Goal: Task Accomplishment & Management: Manage account settings

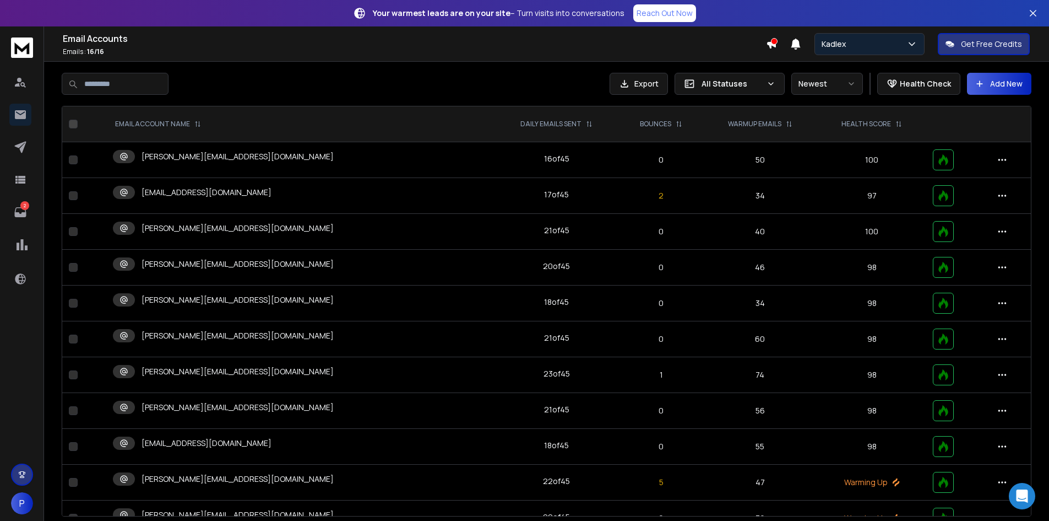
click at [849, 48] on p "Kadlex" at bounding box center [836, 44] width 29 height 11
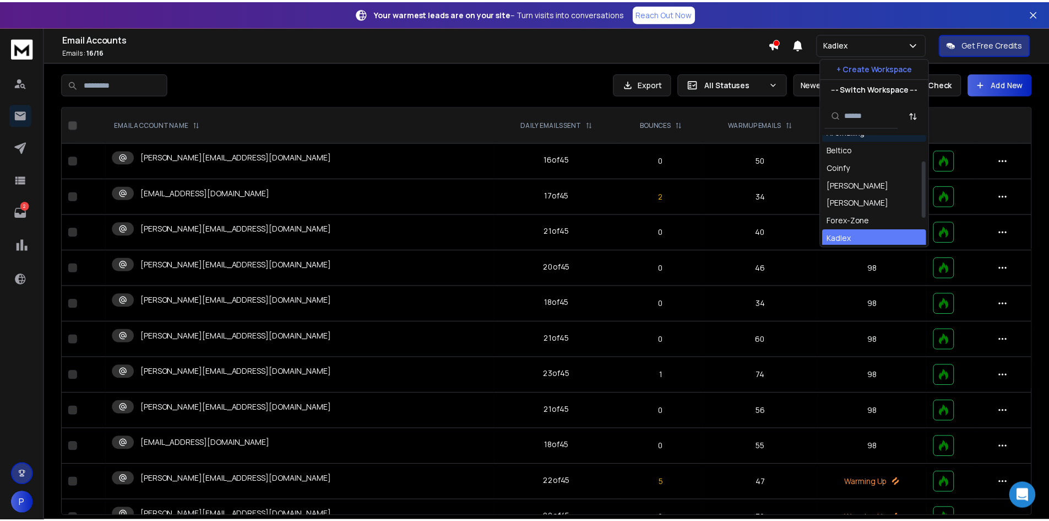
scroll to position [52, 0]
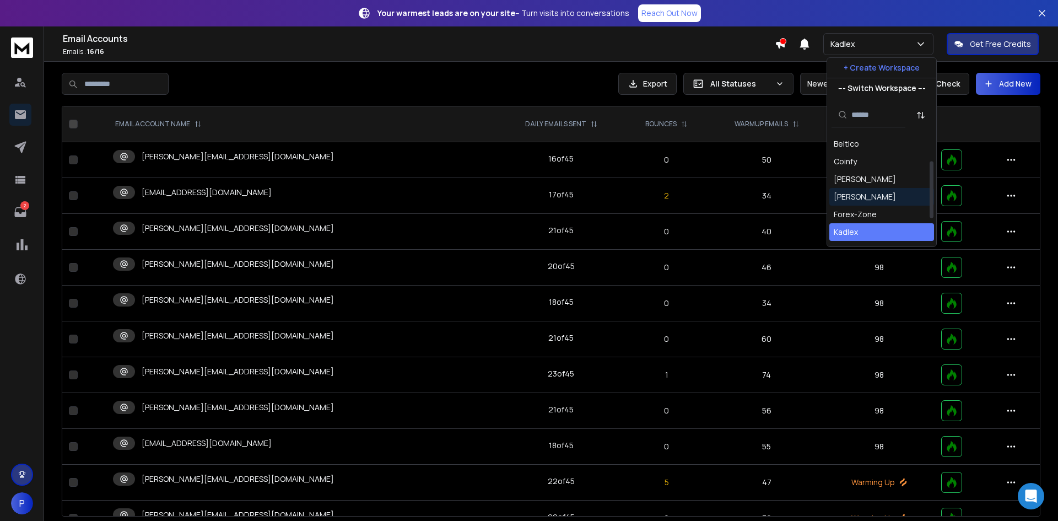
click at [858, 193] on div "[PERSON_NAME]" at bounding box center [864, 196] width 62 height 11
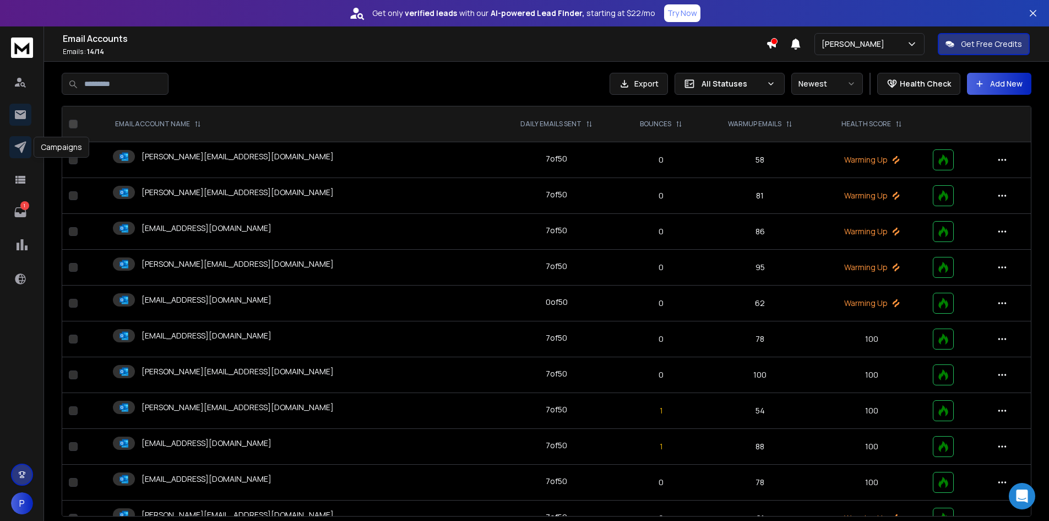
click at [18, 148] on icon at bounding box center [20, 146] width 13 height 13
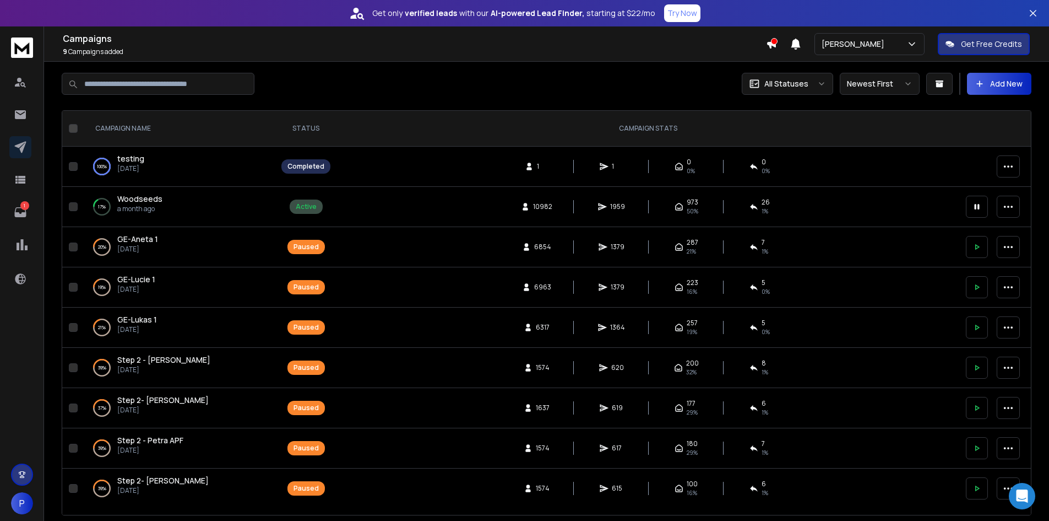
click at [156, 200] on span "Woodseeds" at bounding box center [139, 198] width 45 height 10
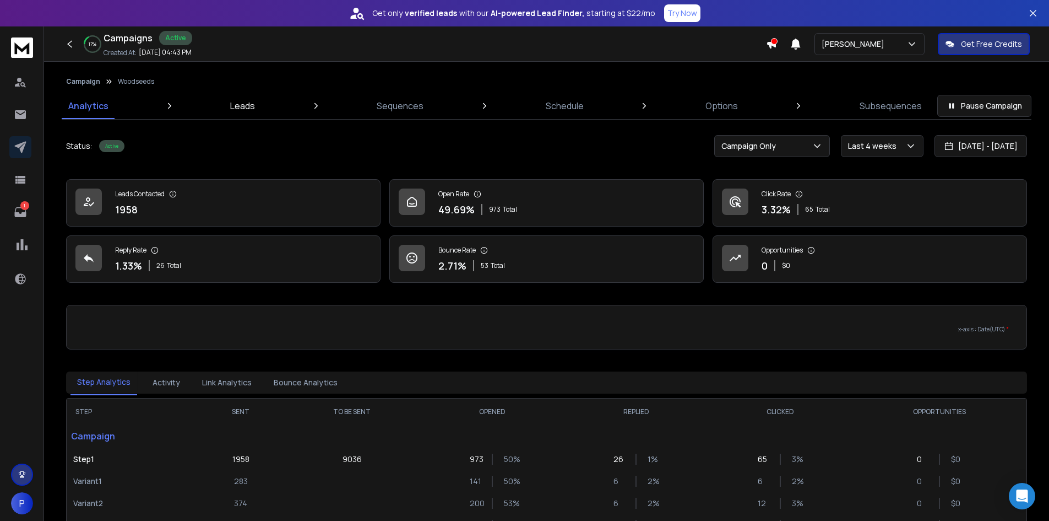
click at [247, 102] on p "Leads" at bounding box center [242, 105] width 25 height 13
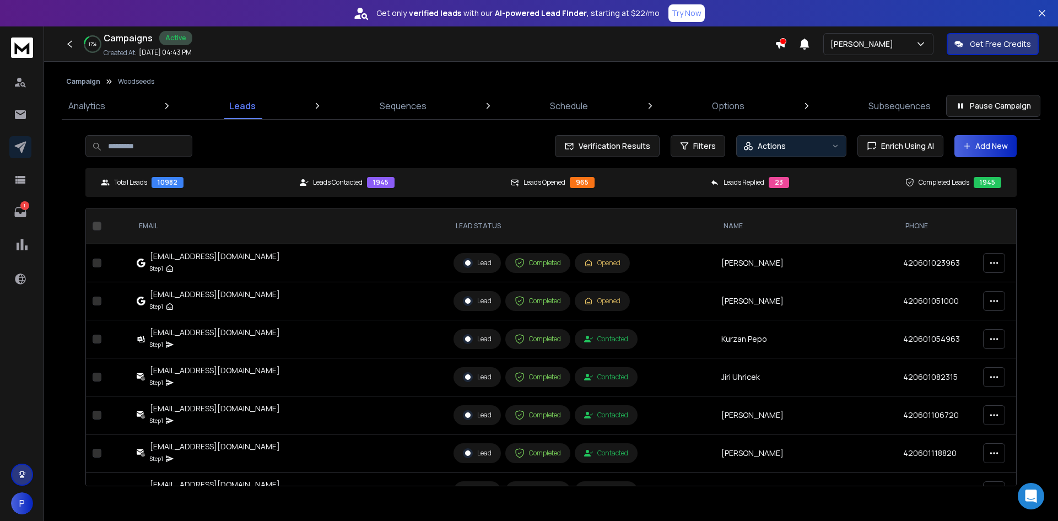
click at [839, 148] on icon "button" at bounding box center [835, 146] width 8 height 9
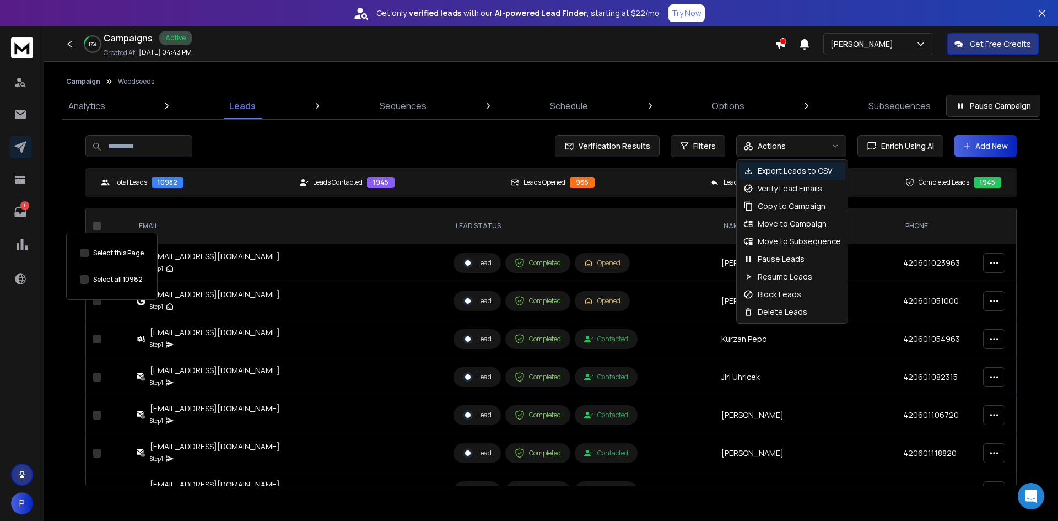
click at [95, 227] on button "Select this Page" at bounding box center [97, 225] width 9 height 9
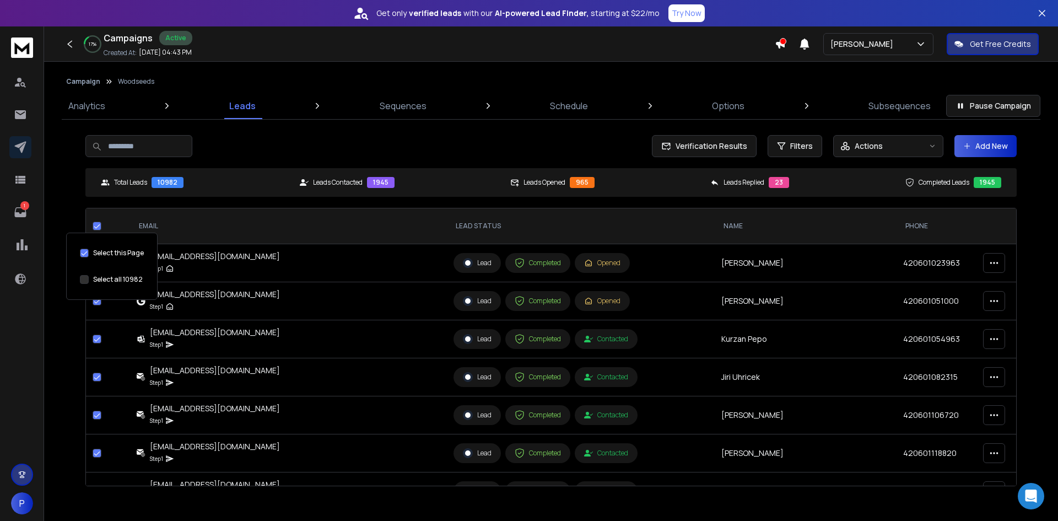
click at [95, 227] on button "Select this Page" at bounding box center [97, 225] width 9 height 9
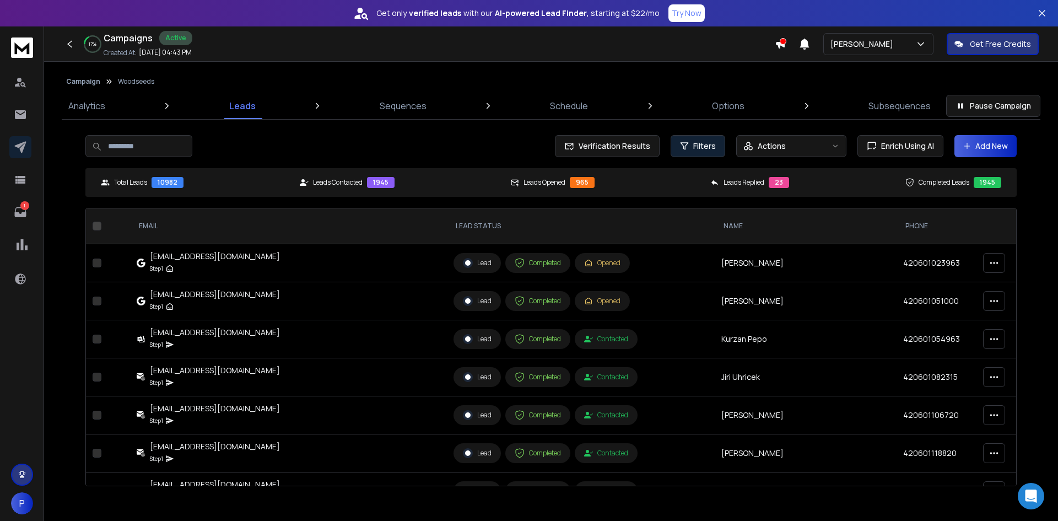
click at [692, 148] on button "Filters" at bounding box center [697, 146] width 55 height 22
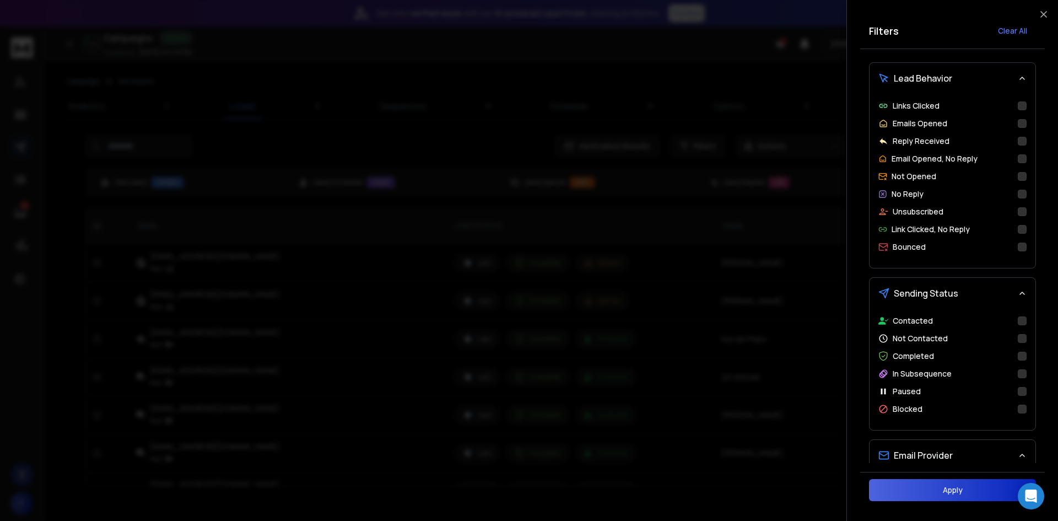
click at [1017, 105] on button "Links Clicked" at bounding box center [1021, 105] width 9 height 9
click at [1017, 121] on button "Emails Opened" at bounding box center [1021, 123] width 9 height 9
click at [1017, 139] on button "Reply Received" at bounding box center [1021, 141] width 9 height 9
click at [1017, 160] on button "Email Opened, No Reply" at bounding box center [1021, 158] width 9 height 9
click at [1017, 175] on button "Not Opened" at bounding box center [1021, 176] width 9 height 9
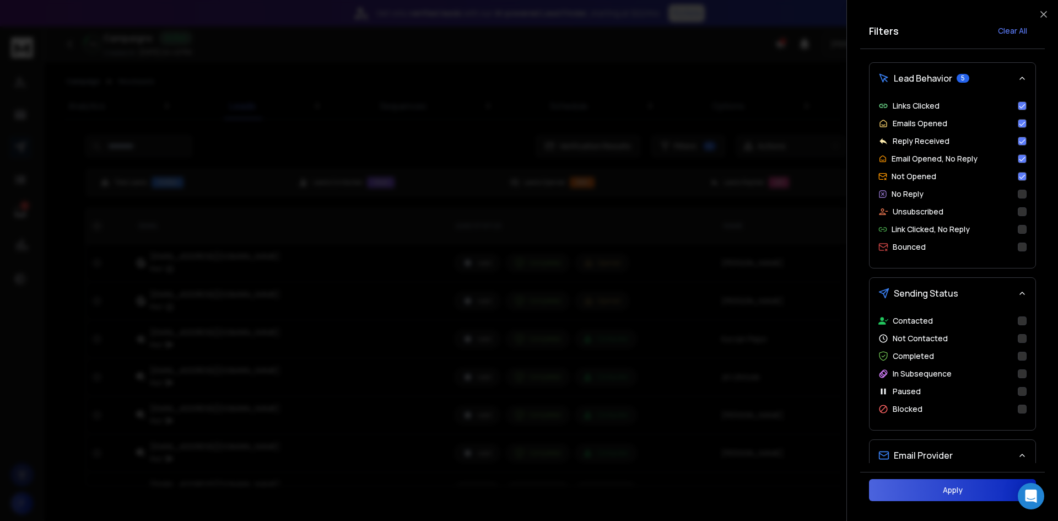
click at [1017, 162] on button "Email Opened, No Reply" at bounding box center [1021, 158] width 9 height 9
click at [1017, 175] on button "Not Opened" at bounding box center [1021, 176] width 9 height 9
click at [1017, 140] on button "Reply Received" at bounding box center [1021, 141] width 9 height 9
click at [1017, 124] on button "Emails Opened" at bounding box center [1021, 123] width 9 height 9
click at [1017, 105] on button "Links Clicked" at bounding box center [1021, 105] width 9 height 9
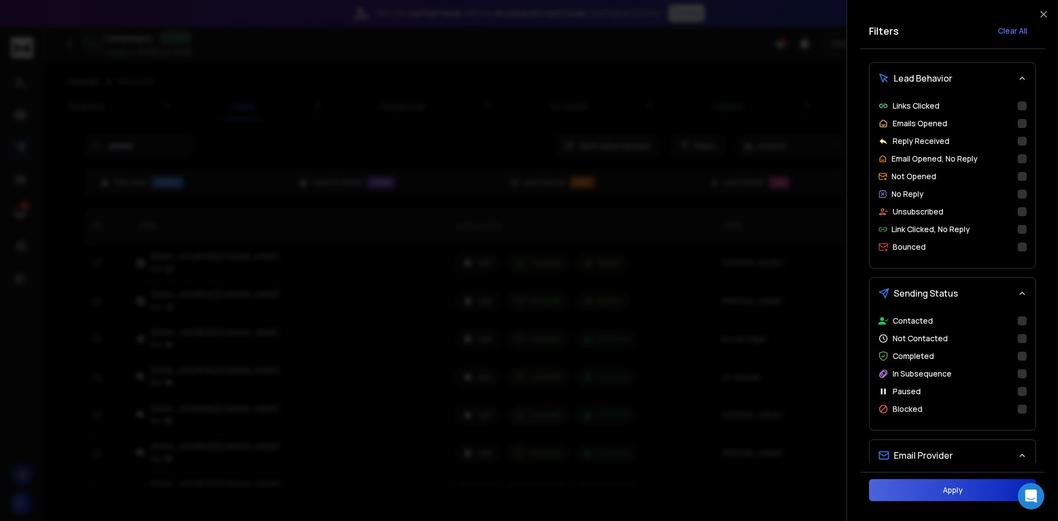
click at [1017, 339] on button "Not Contacted" at bounding box center [1021, 338] width 9 height 9
click at [972, 492] on button "Apply" at bounding box center [952, 490] width 167 height 22
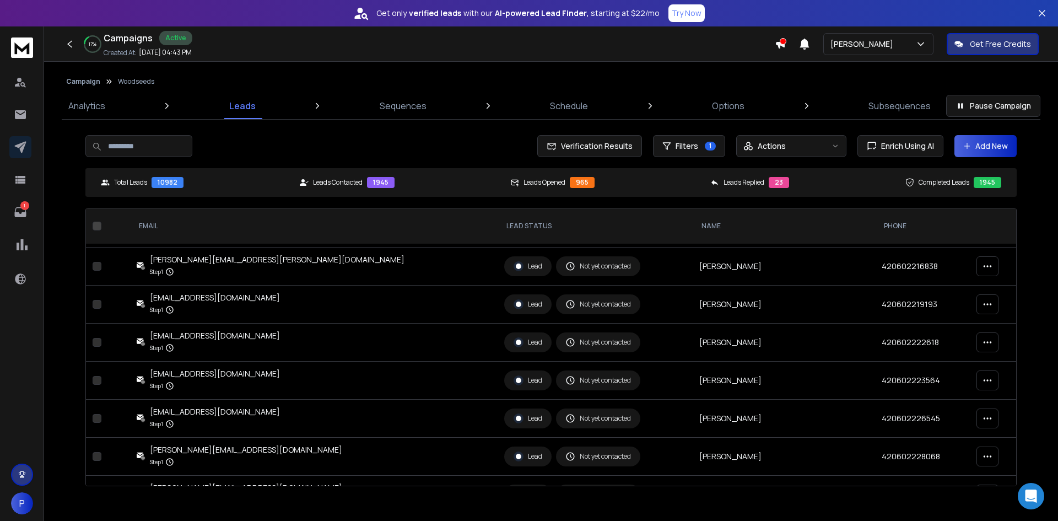
scroll to position [385, 0]
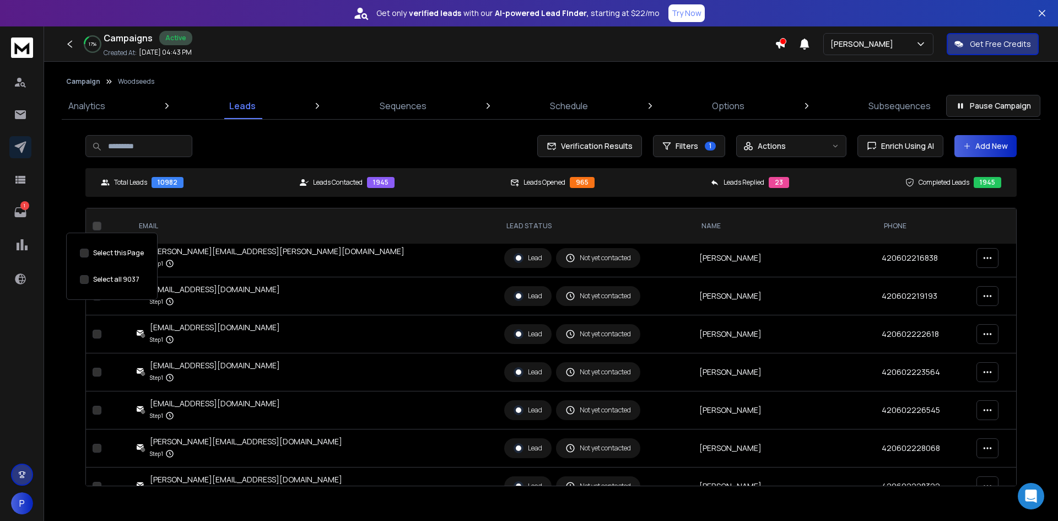
click at [95, 225] on button "Select this Page" at bounding box center [97, 225] width 9 height 9
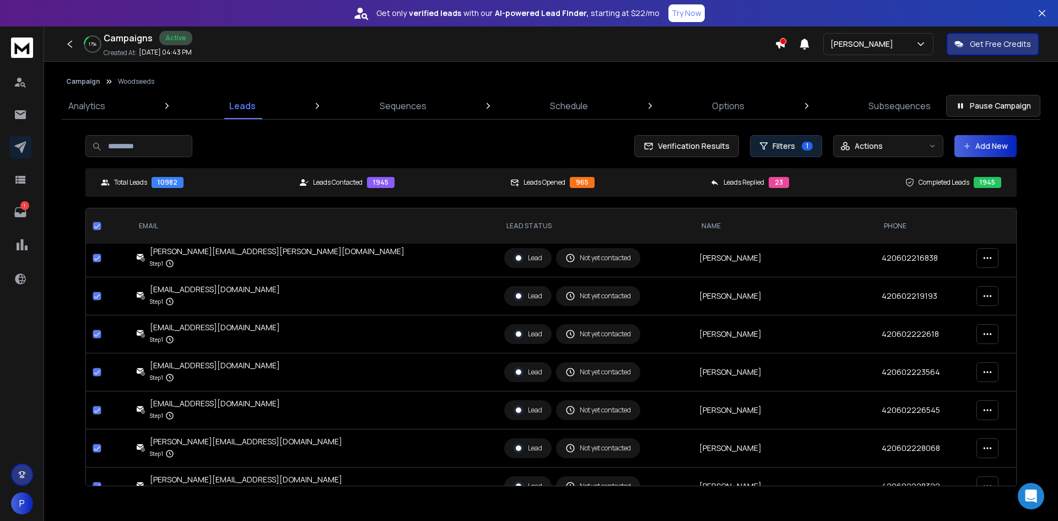
click at [788, 146] on span "Filters" at bounding box center [783, 145] width 23 height 11
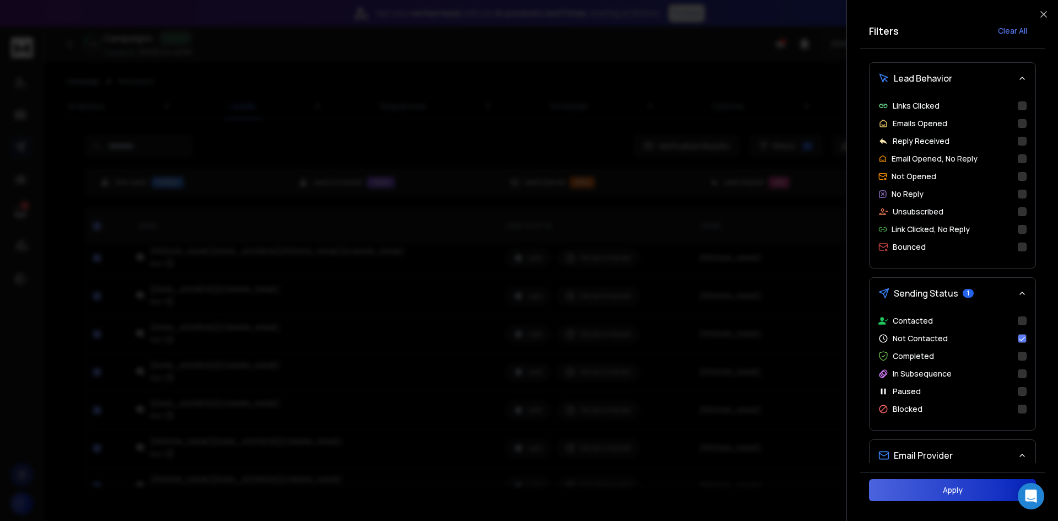
click at [719, 44] on div at bounding box center [529, 260] width 1058 height 521
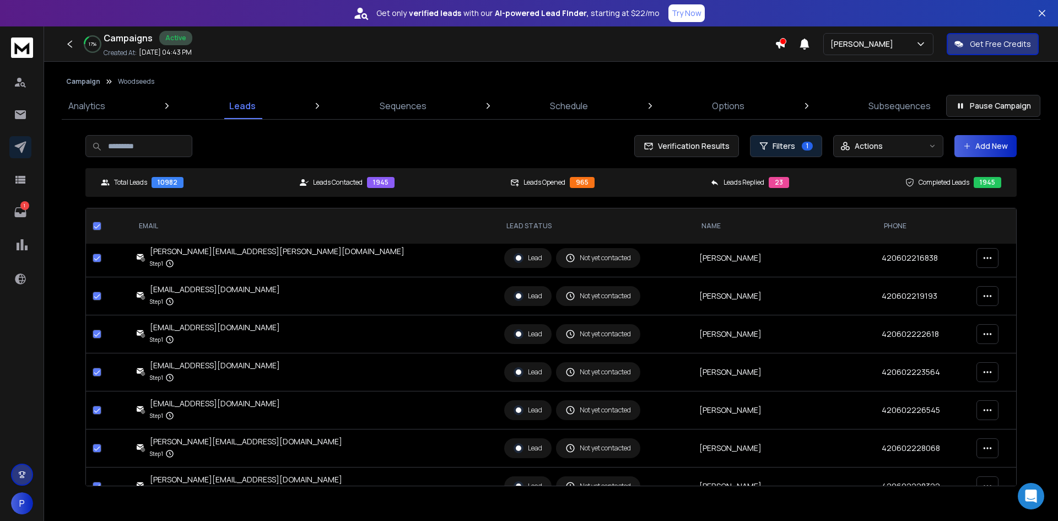
click at [784, 150] on span "Filters" at bounding box center [783, 145] width 23 height 11
click at [96, 226] on button "Select this Page" at bounding box center [97, 225] width 9 height 9
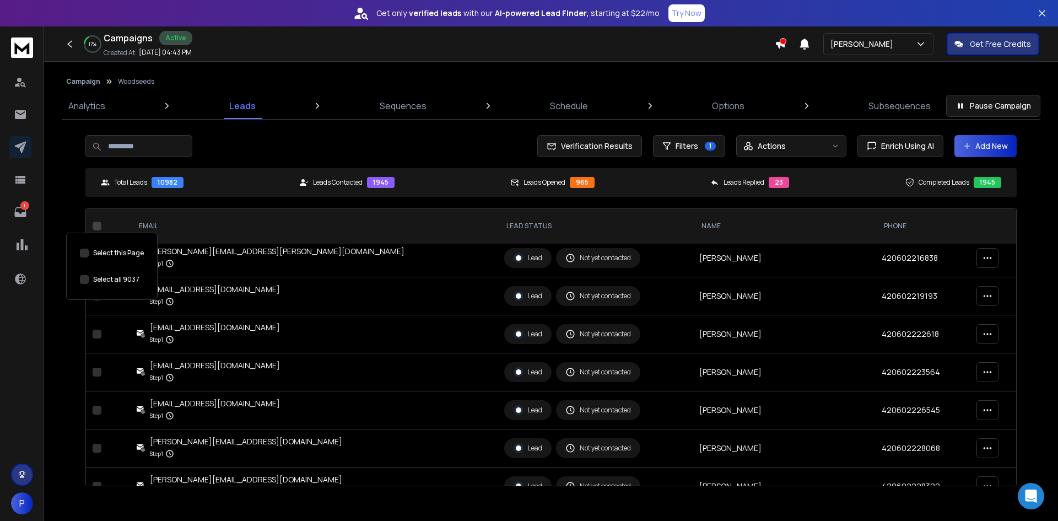
click at [95, 227] on button "Select this Page" at bounding box center [97, 225] width 9 height 9
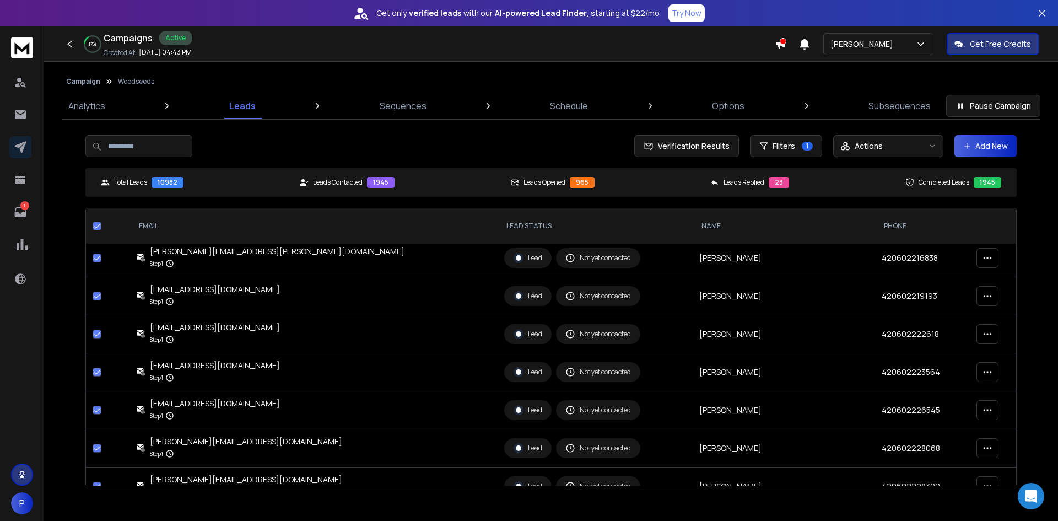
click at [95, 227] on button "button" at bounding box center [97, 225] width 9 height 9
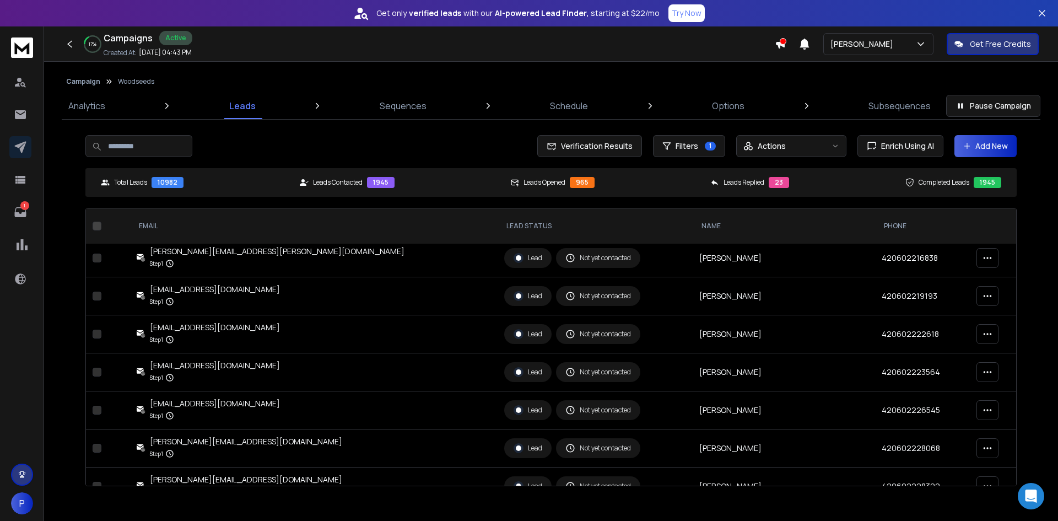
click at [189, 216] on th "EMAIL" at bounding box center [313, 226] width 367 height 36
click at [717, 113] on link "Options" at bounding box center [728, 106] width 46 height 26
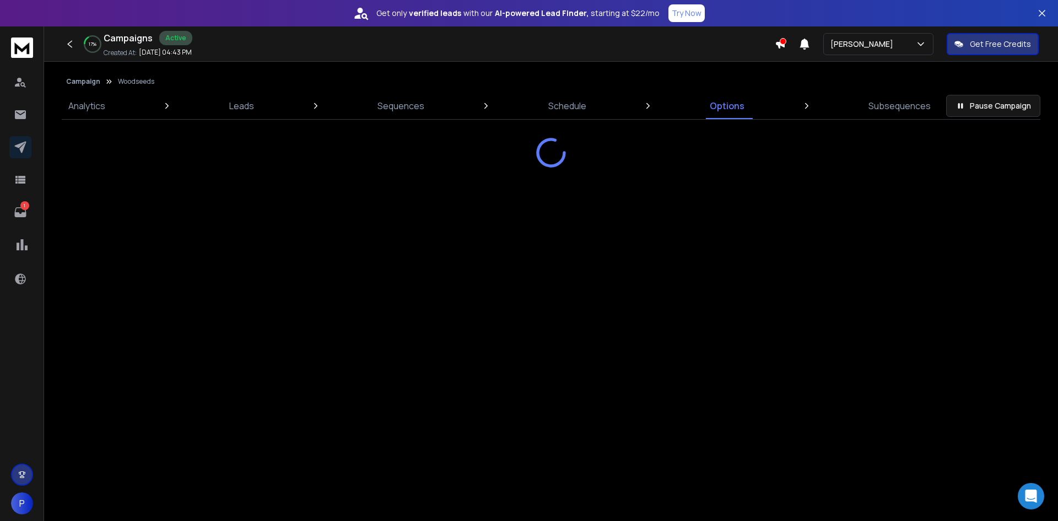
select select "**********"
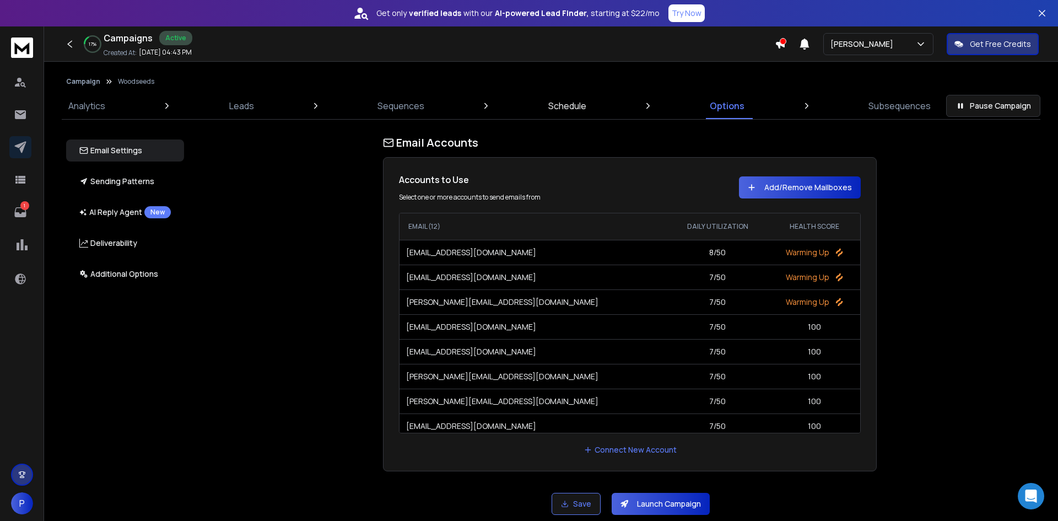
click at [570, 106] on p "Schedule" at bounding box center [567, 105] width 38 height 13
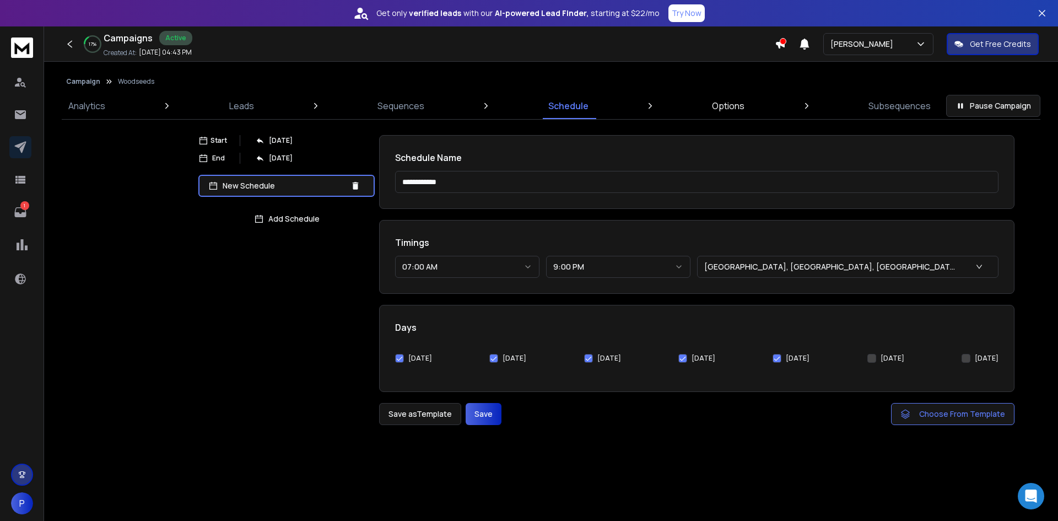
click at [729, 107] on p "Options" at bounding box center [728, 105] width 32 height 13
select select "**********"
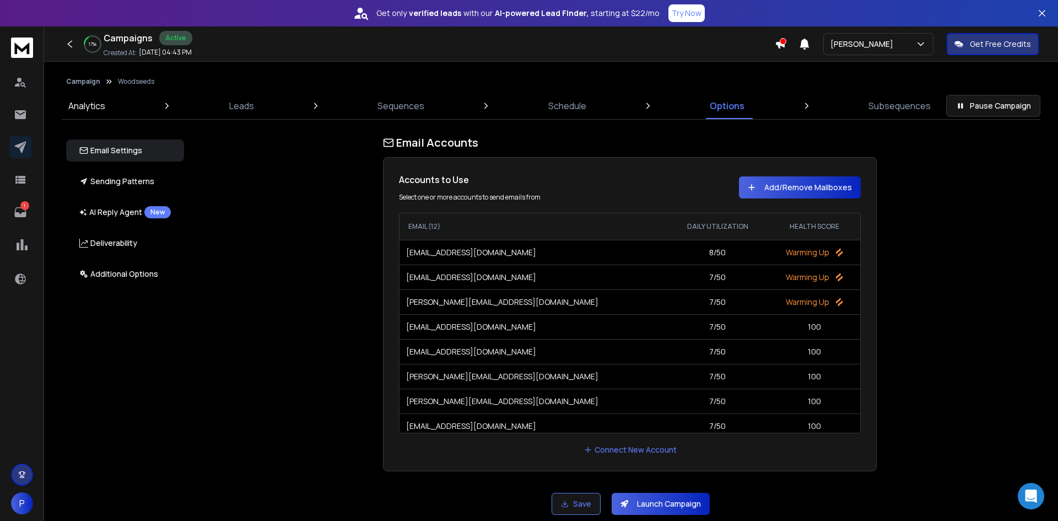
click at [93, 104] on p "Analytics" at bounding box center [86, 105] width 37 height 13
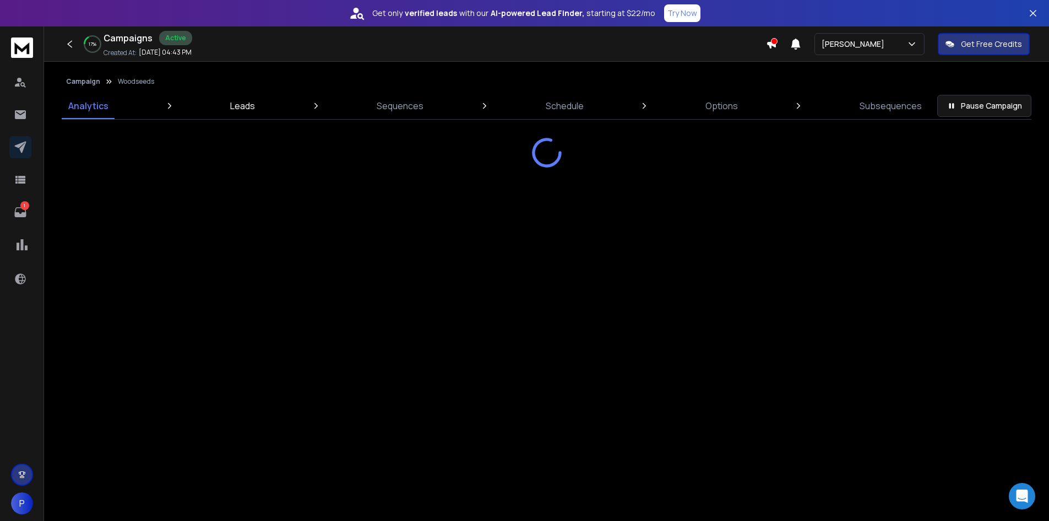
click at [241, 107] on p "Leads" at bounding box center [242, 105] width 25 height 13
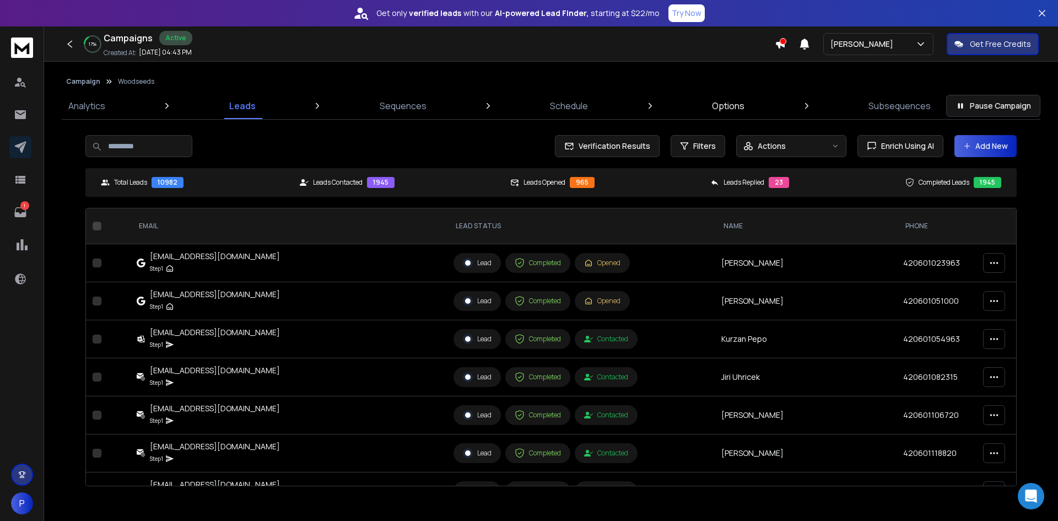
click at [716, 106] on p "Options" at bounding box center [728, 105] width 32 height 13
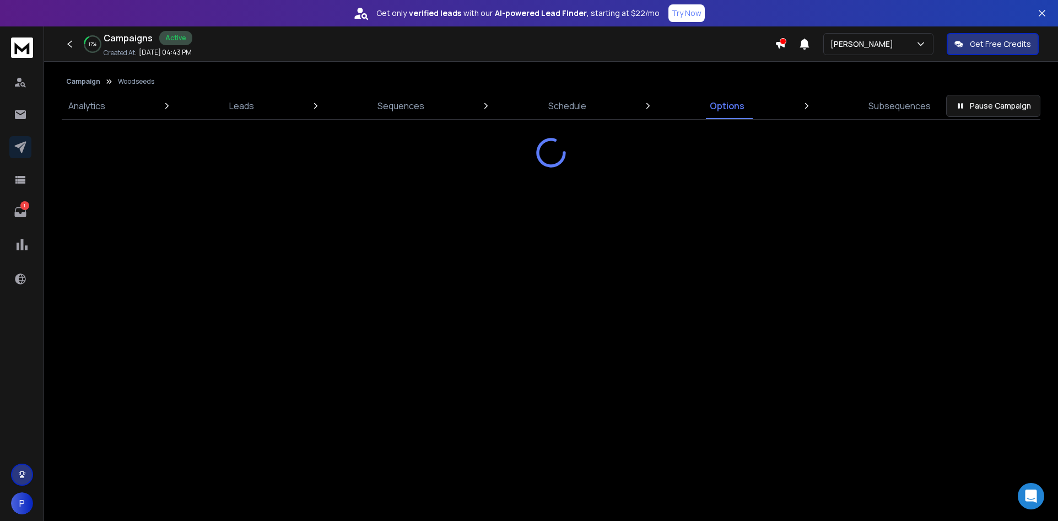
select select "**********"
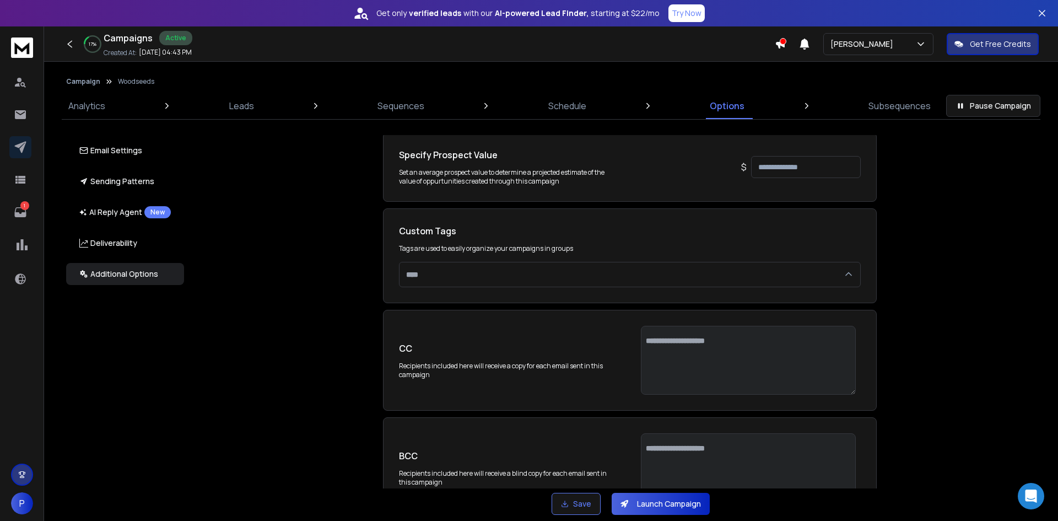
scroll to position [2202, 0]
